Goal: Navigation & Orientation: Understand site structure

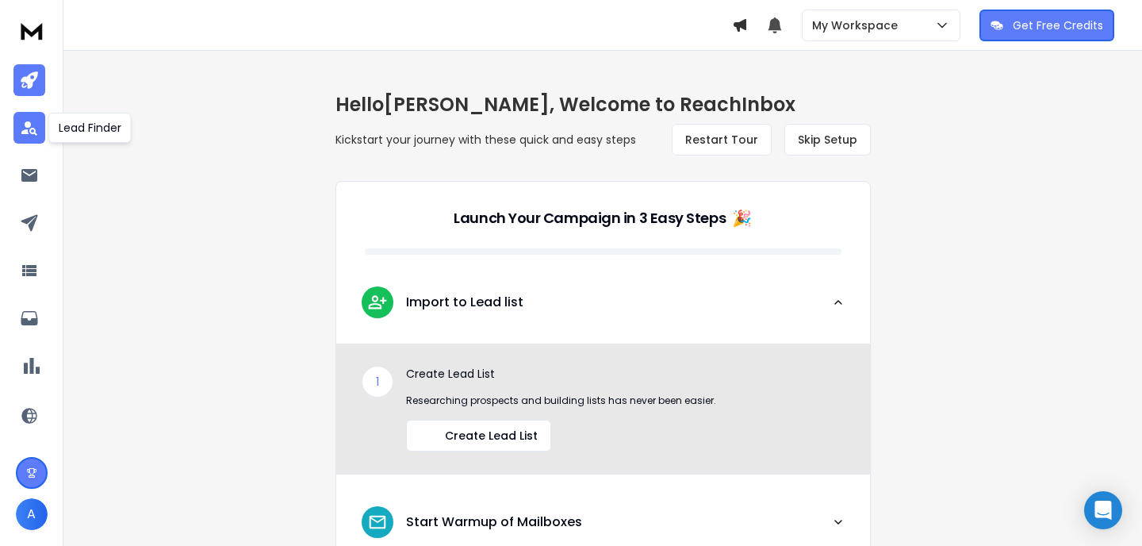
click at [27, 123] on circle at bounding box center [28, 124] width 6 height 6
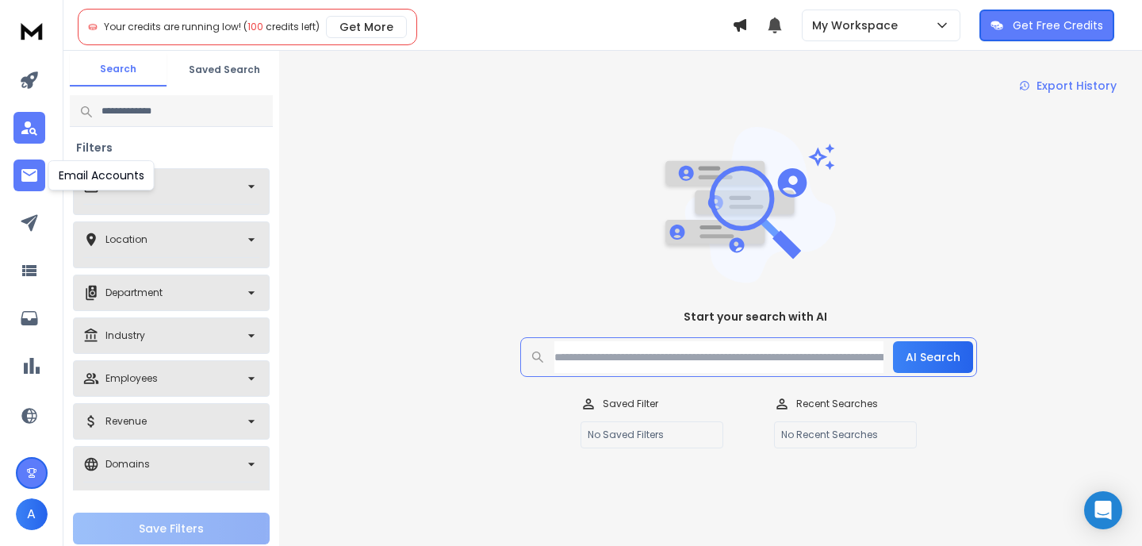
click at [33, 186] on link at bounding box center [29, 175] width 32 height 32
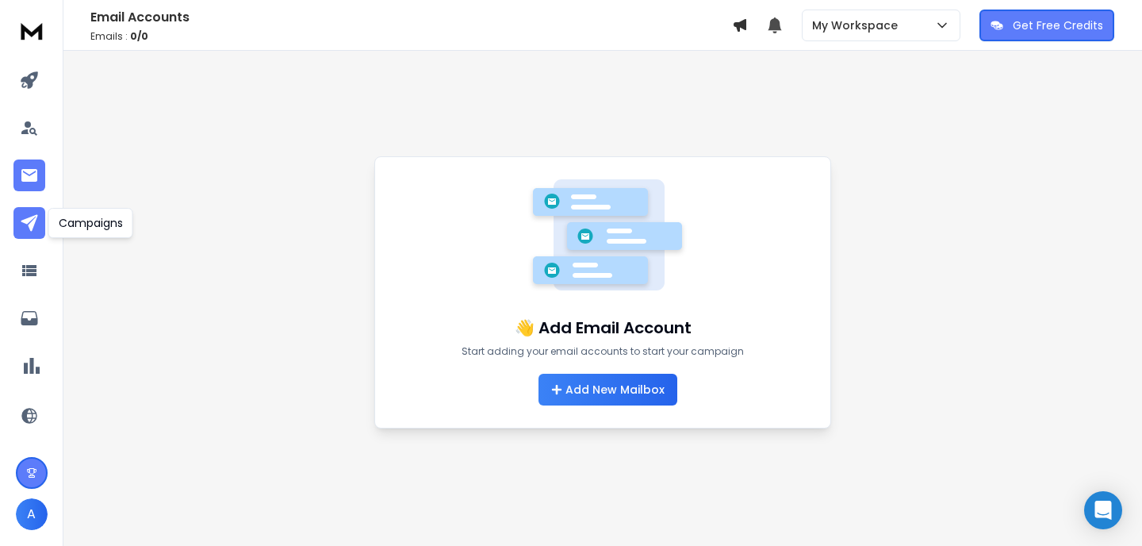
click at [32, 216] on icon at bounding box center [29, 222] width 19 height 19
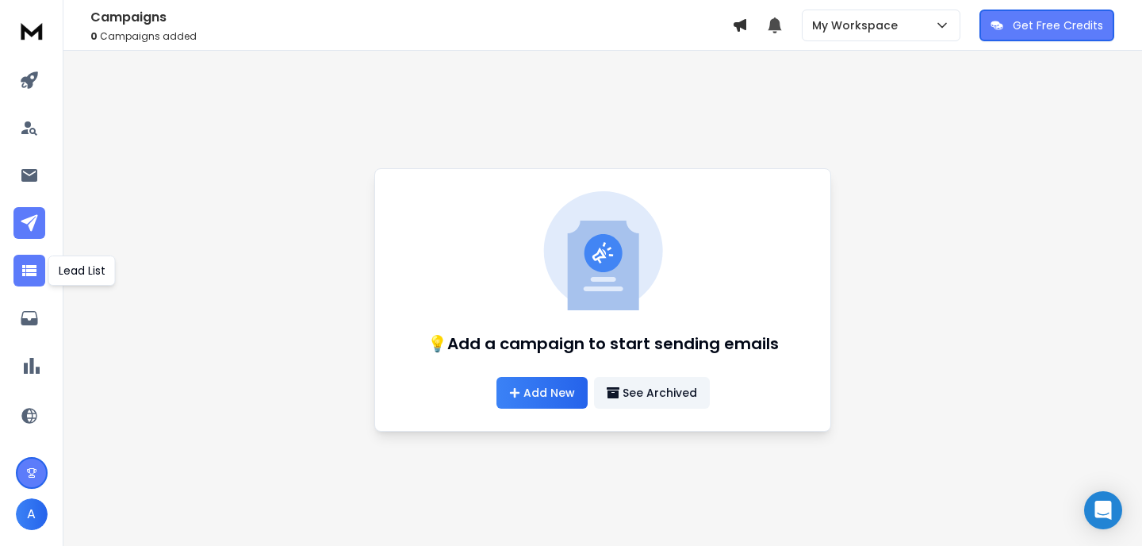
click at [31, 278] on icon at bounding box center [29, 270] width 19 height 19
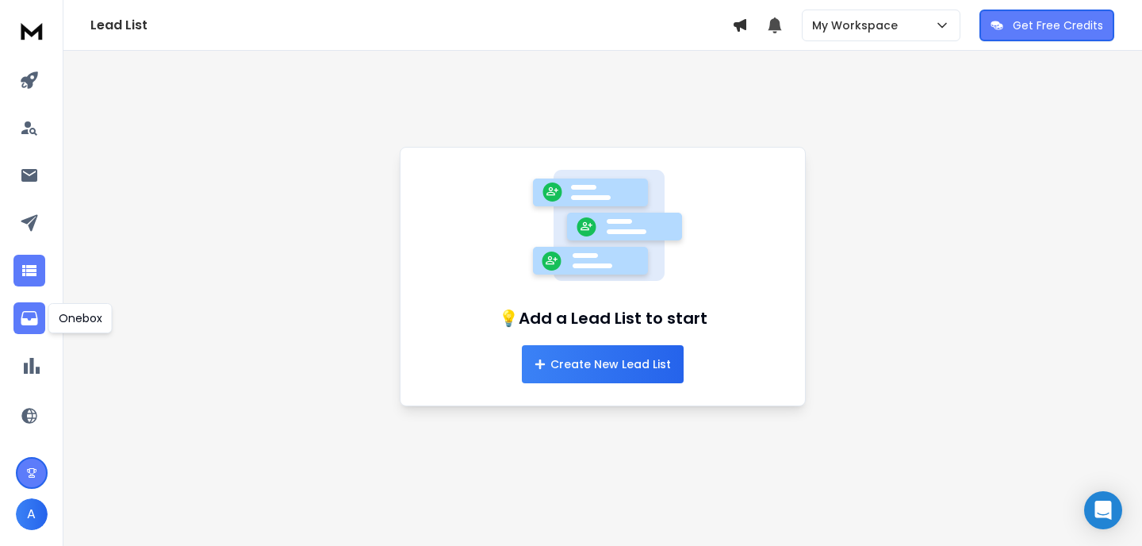
click at [39, 324] on link at bounding box center [29, 318] width 32 height 32
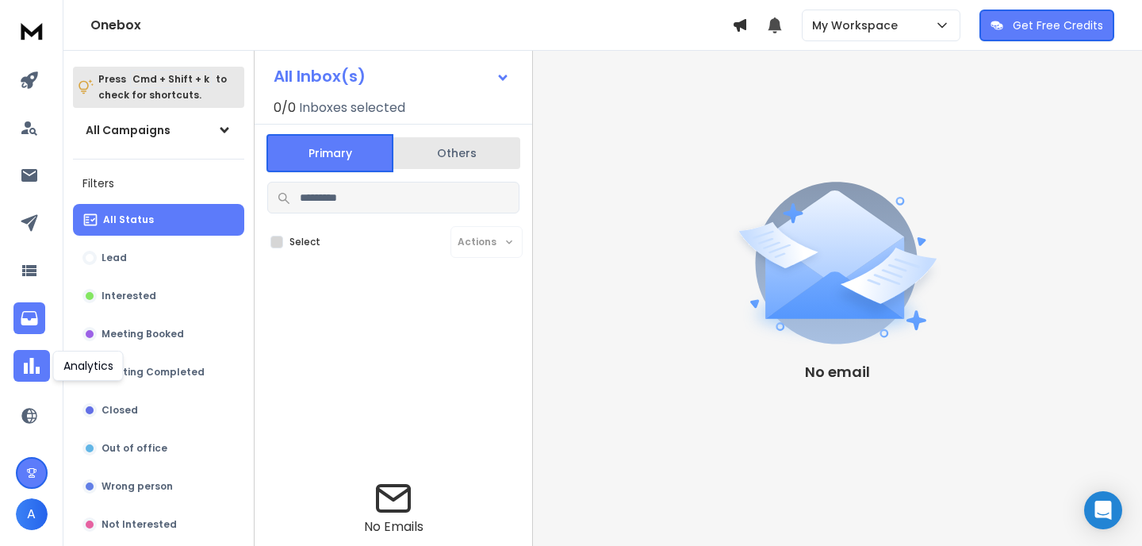
click at [31, 367] on icon at bounding box center [32, 366] width 16 height 16
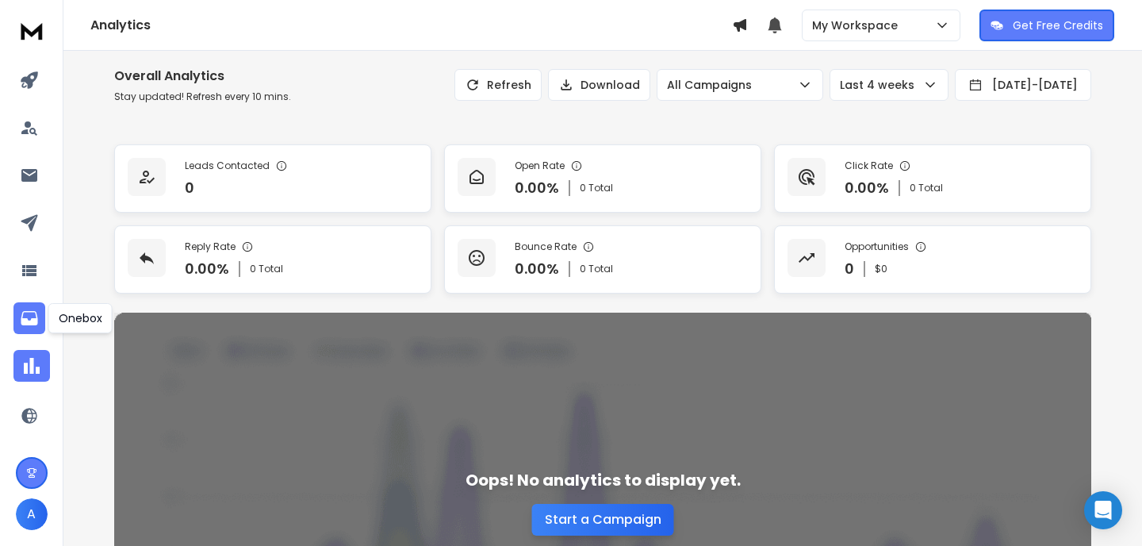
click at [24, 312] on icon at bounding box center [29, 318] width 17 height 14
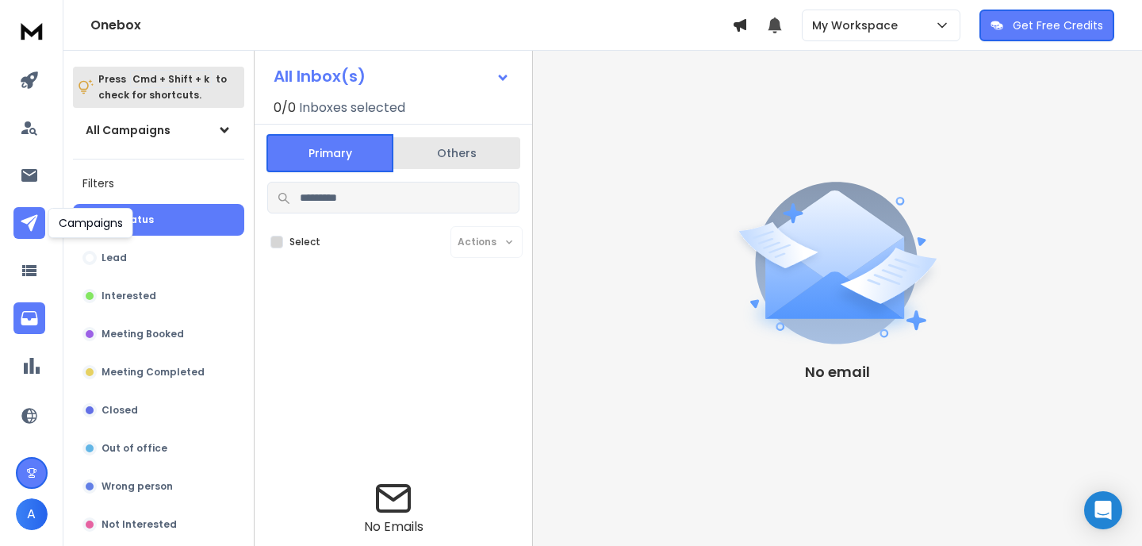
click at [34, 232] on link at bounding box center [29, 223] width 32 height 32
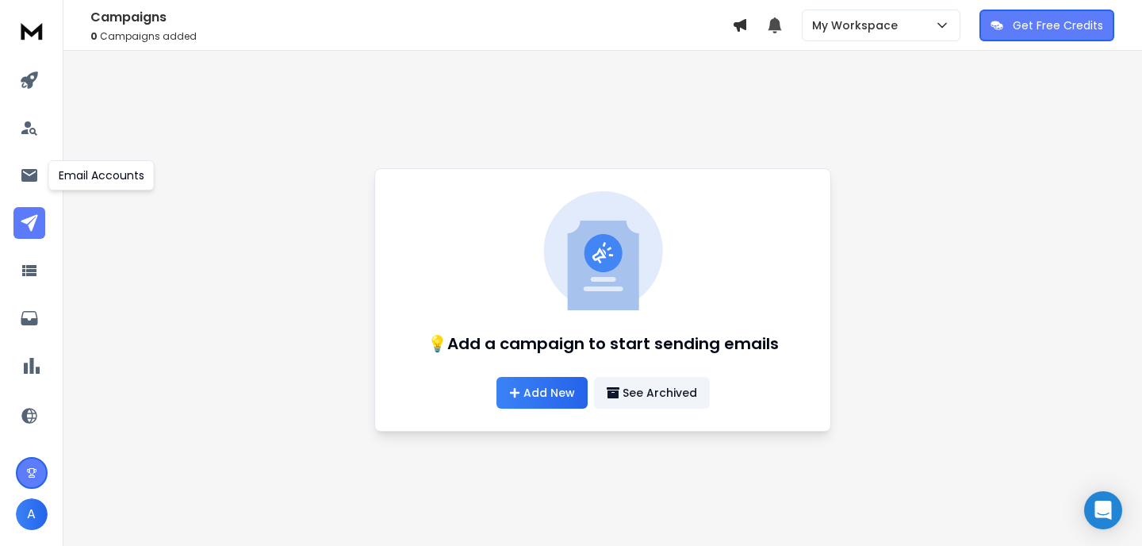
click at [29, 191] on div at bounding box center [31, 178] width 36 height 38
click at [28, 180] on icon at bounding box center [29, 175] width 16 height 13
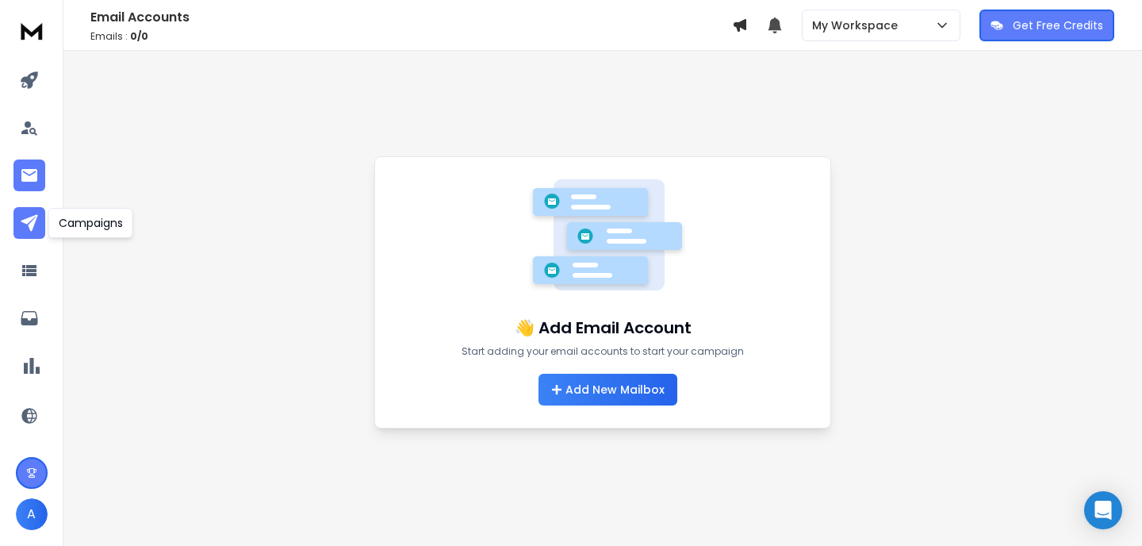
click at [29, 221] on icon at bounding box center [29, 222] width 17 height 17
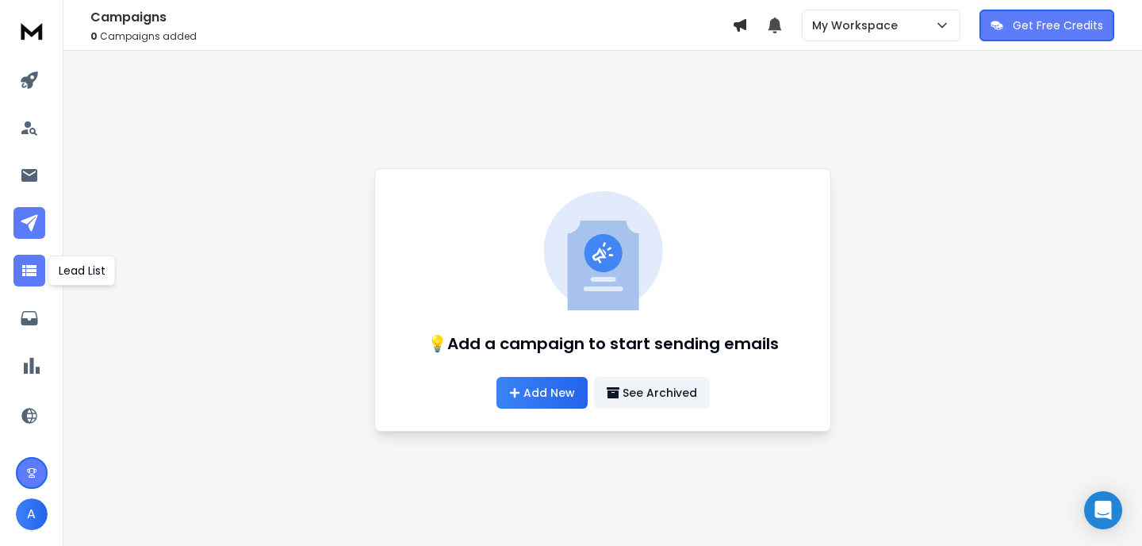
click at [30, 274] on icon at bounding box center [29, 270] width 14 height 11
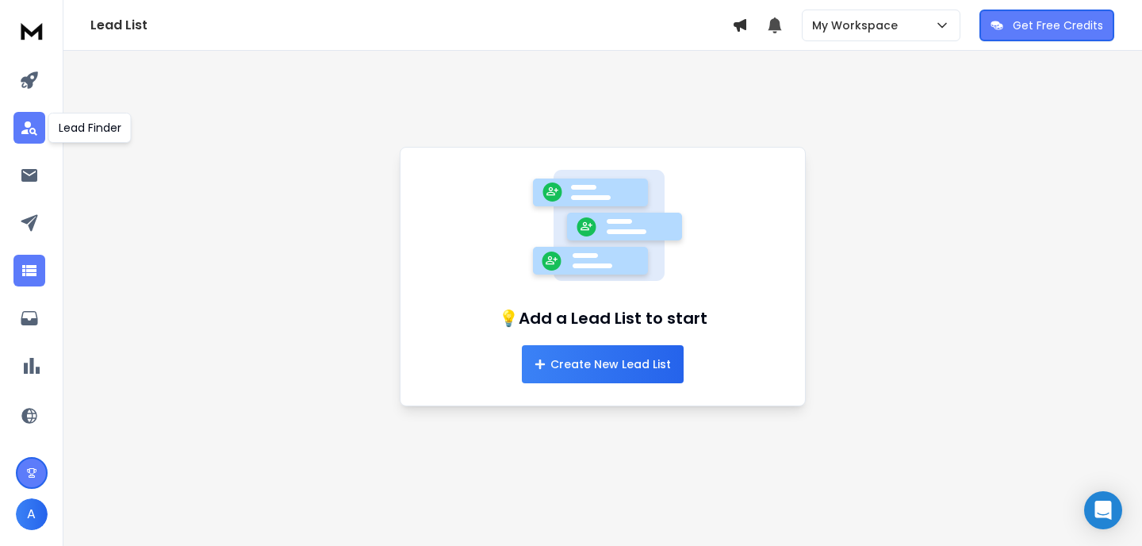
click at [33, 133] on icon at bounding box center [29, 127] width 19 height 19
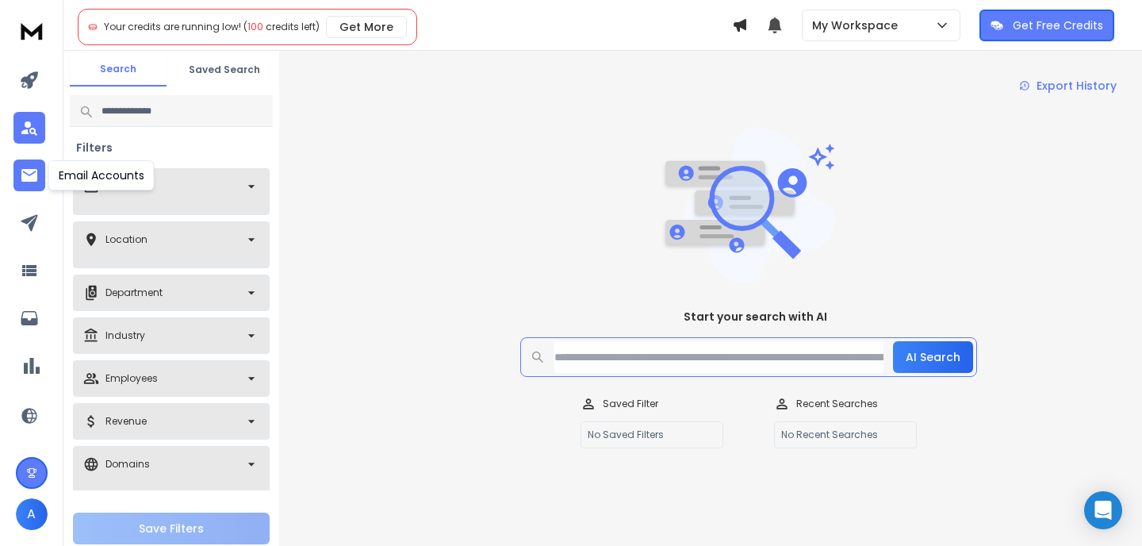
click at [33, 179] on icon at bounding box center [29, 175] width 16 height 13
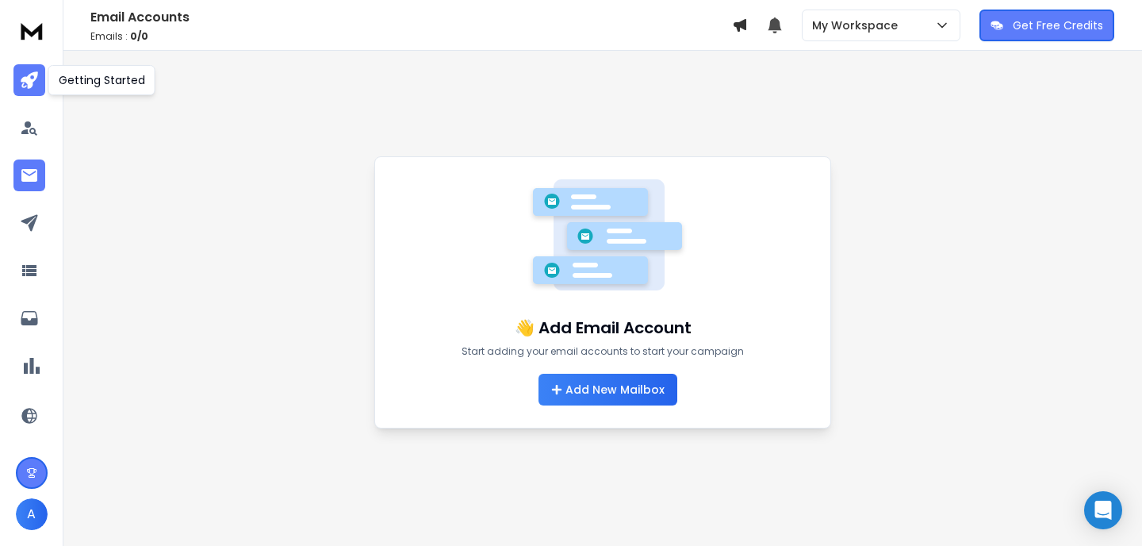
click at [26, 86] on icon at bounding box center [29, 80] width 19 height 19
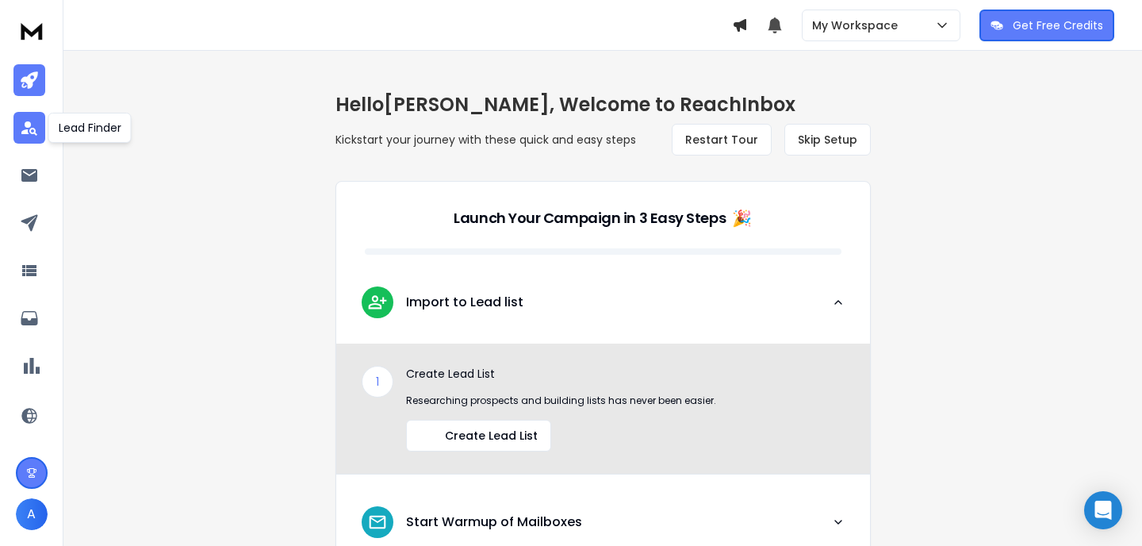
click at [29, 124] on circle at bounding box center [28, 124] width 6 height 6
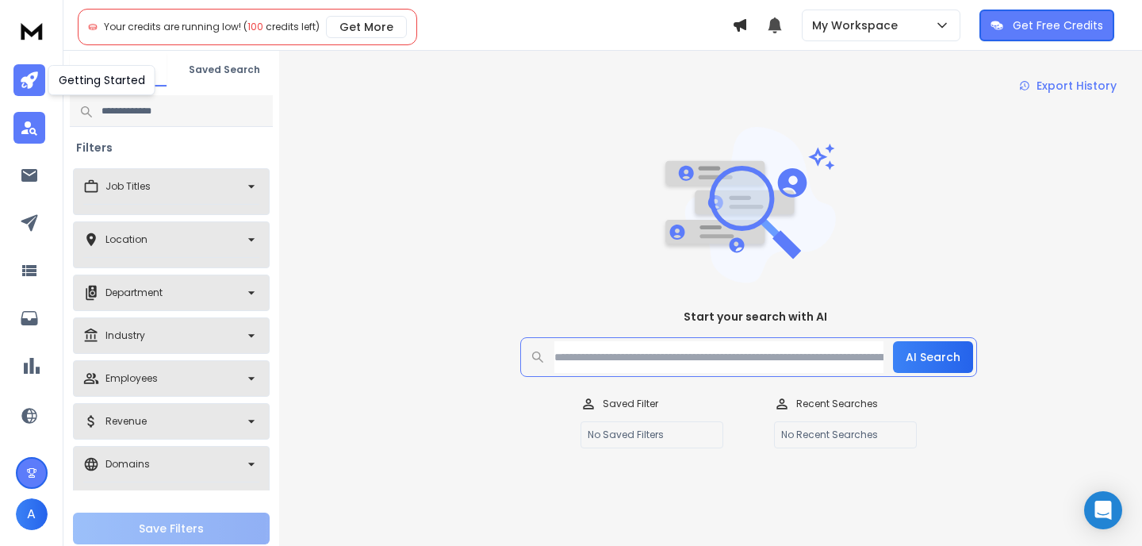
click at [36, 74] on icon at bounding box center [29, 79] width 17 height 17
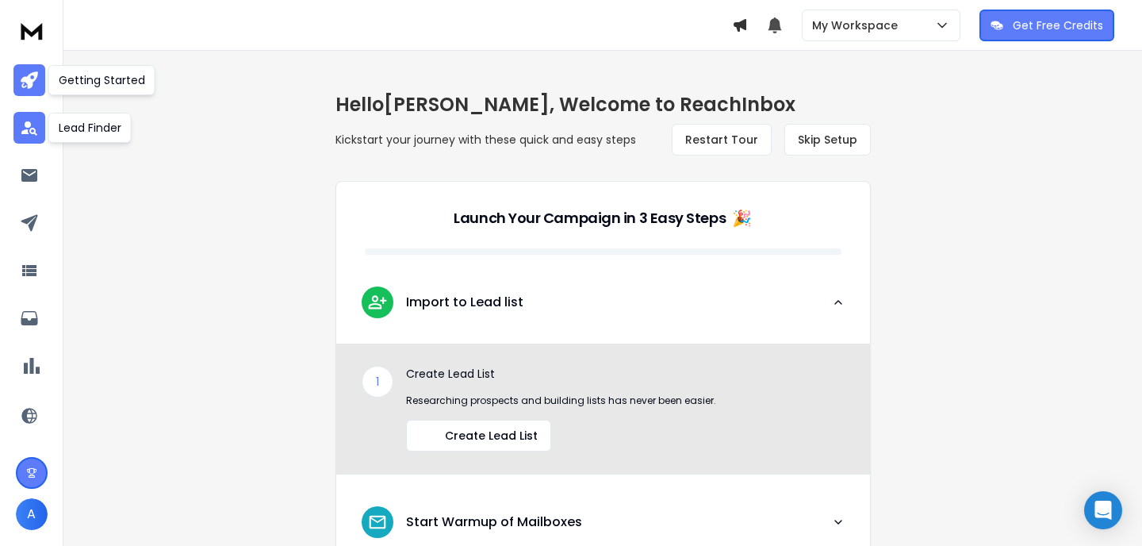
click at [27, 130] on icon at bounding box center [29, 132] width 16 height 8
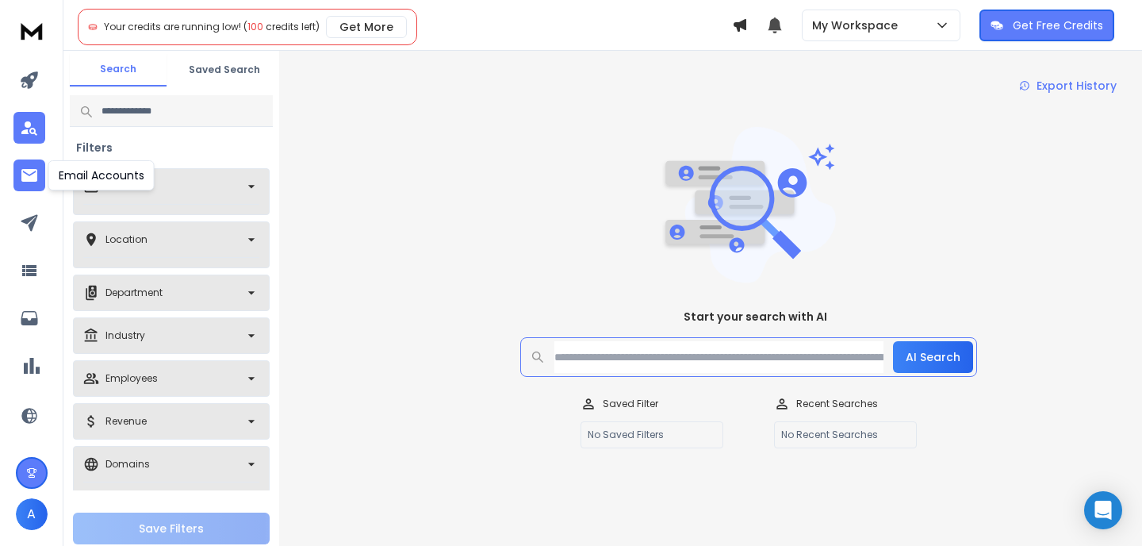
click at [28, 166] on icon at bounding box center [29, 175] width 19 height 19
